Goal: Navigation & Orientation: Find specific page/section

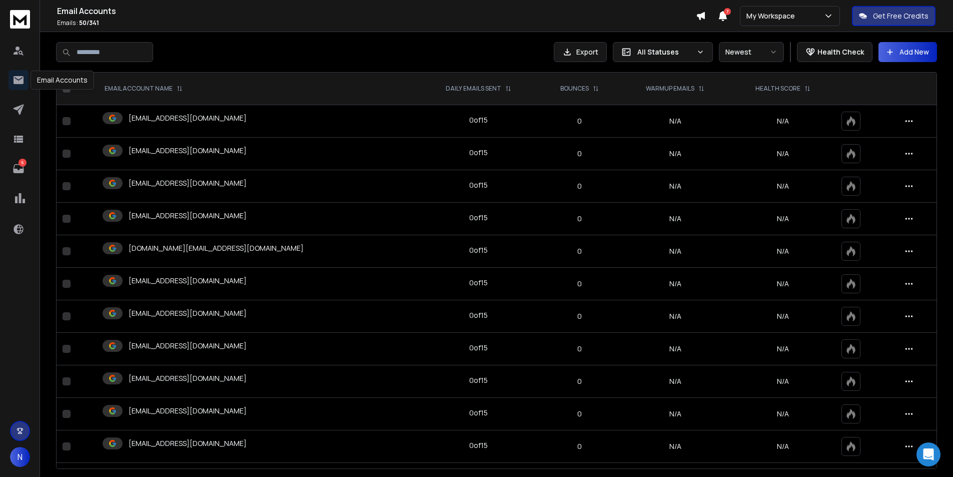
click at [13, 86] on link at bounding box center [19, 80] width 20 height 20
click at [14, 101] on link at bounding box center [19, 110] width 20 height 20
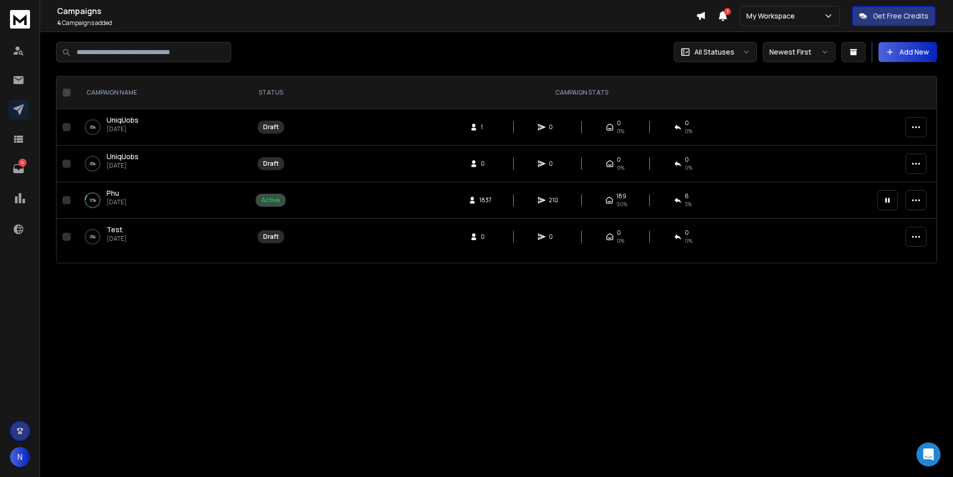
click at [336, 194] on div "1837 210 189 90 % 6 3 %" at bounding box center [582, 200] width 568 height 16
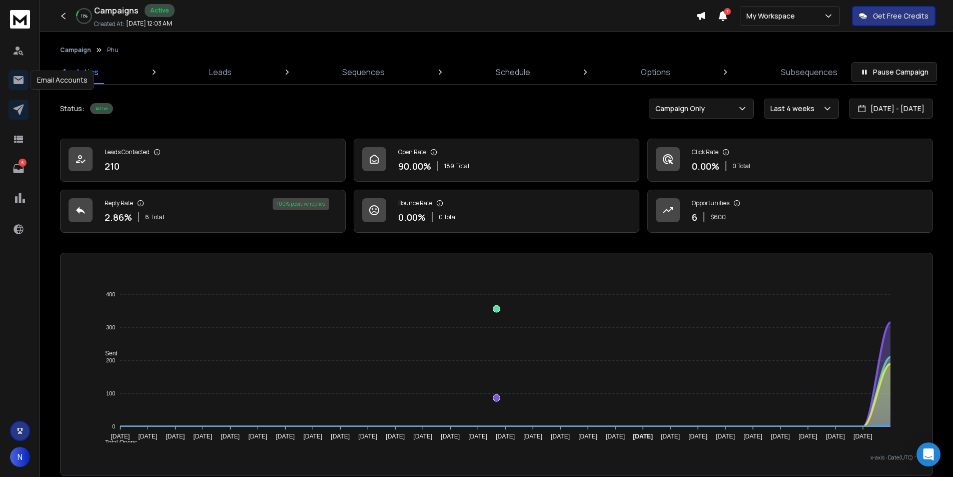
click at [13, 78] on icon at bounding box center [19, 80] width 12 height 12
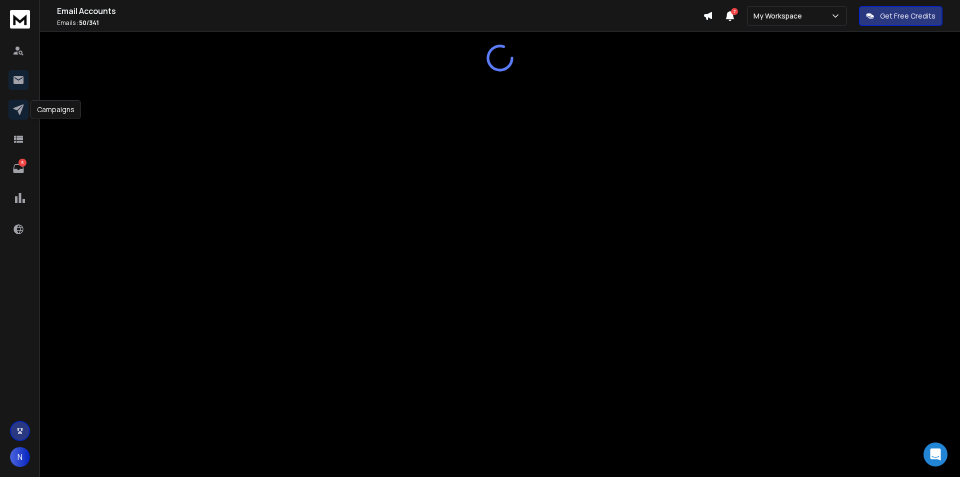
click at [27, 109] on link at bounding box center [19, 110] width 20 height 20
click at [17, 159] on link "6" at bounding box center [19, 169] width 20 height 20
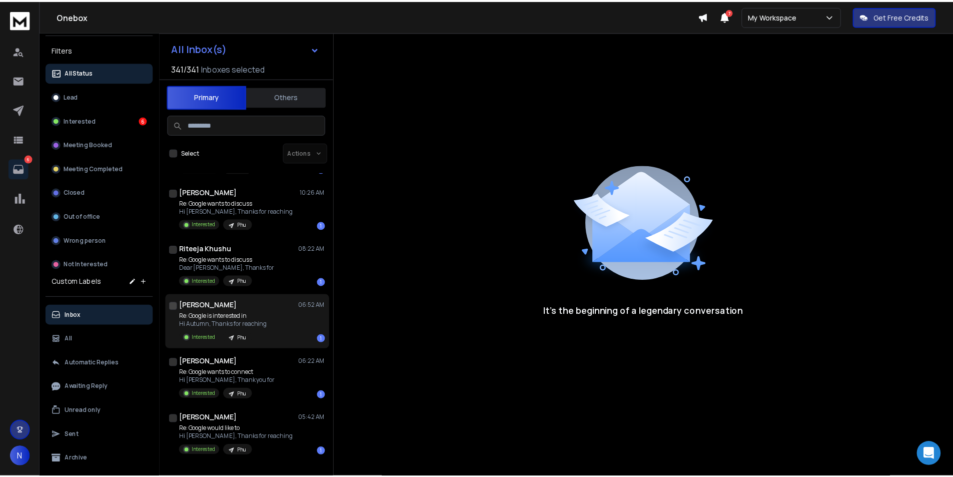
scroll to position [53, 0]
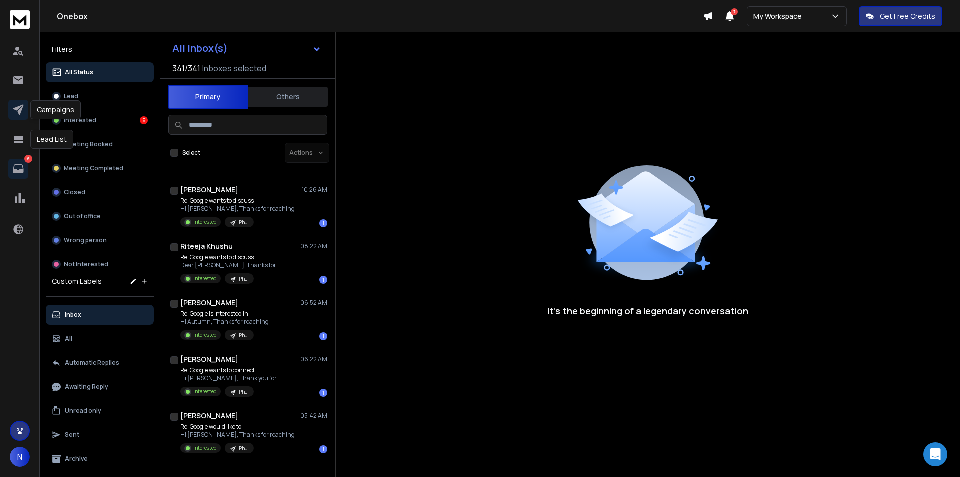
click at [20, 108] on icon at bounding box center [18, 109] width 11 height 11
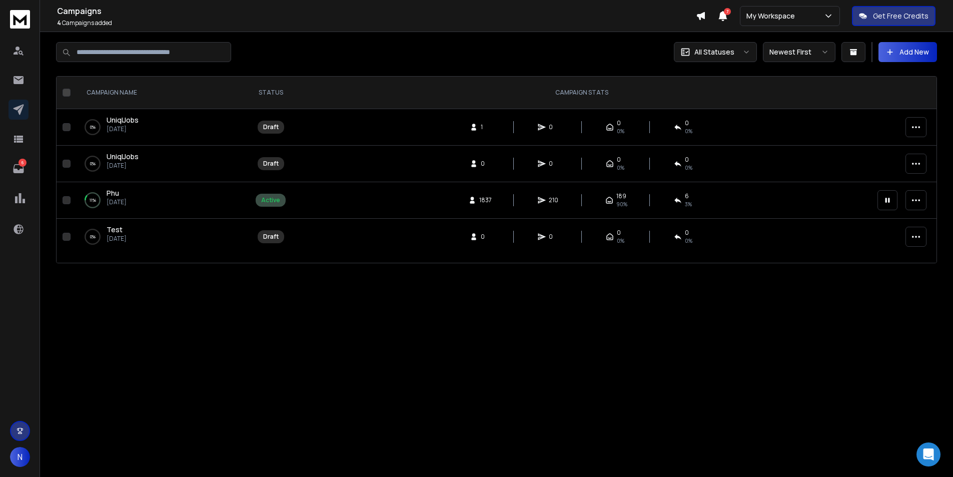
click at [351, 201] on div "1837 210 189 90 % 6 3 %" at bounding box center [582, 200] width 568 height 16
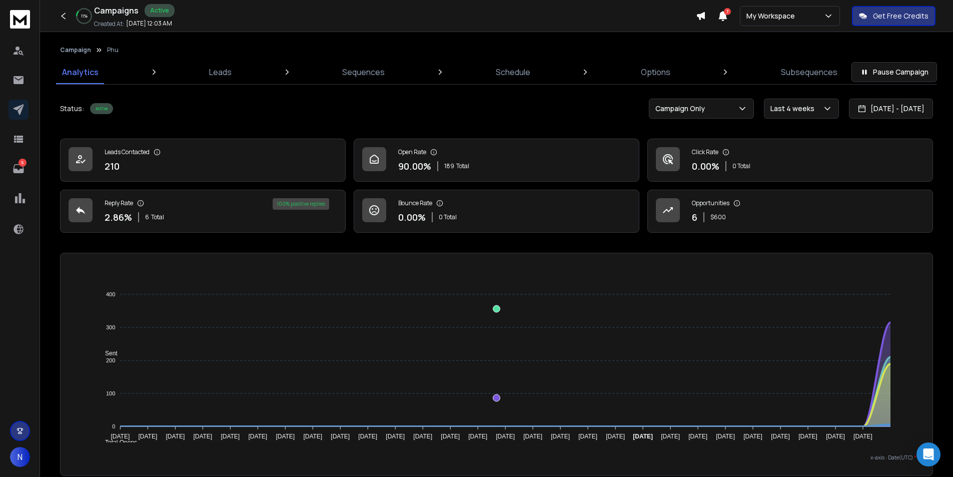
scroll to position [50, 0]
